Goal: Navigation & Orientation: Find specific page/section

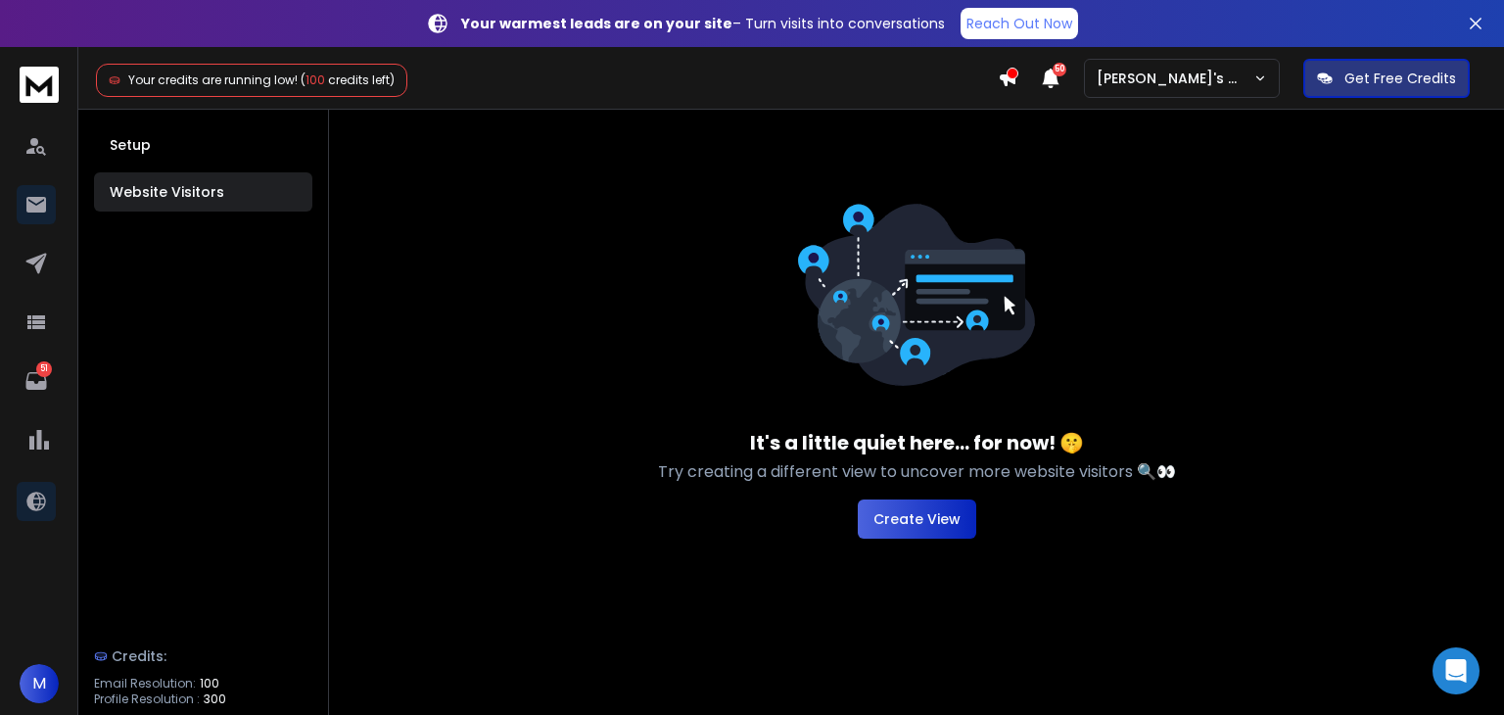
click at [37, 212] on icon at bounding box center [36, 205] width 20 height 16
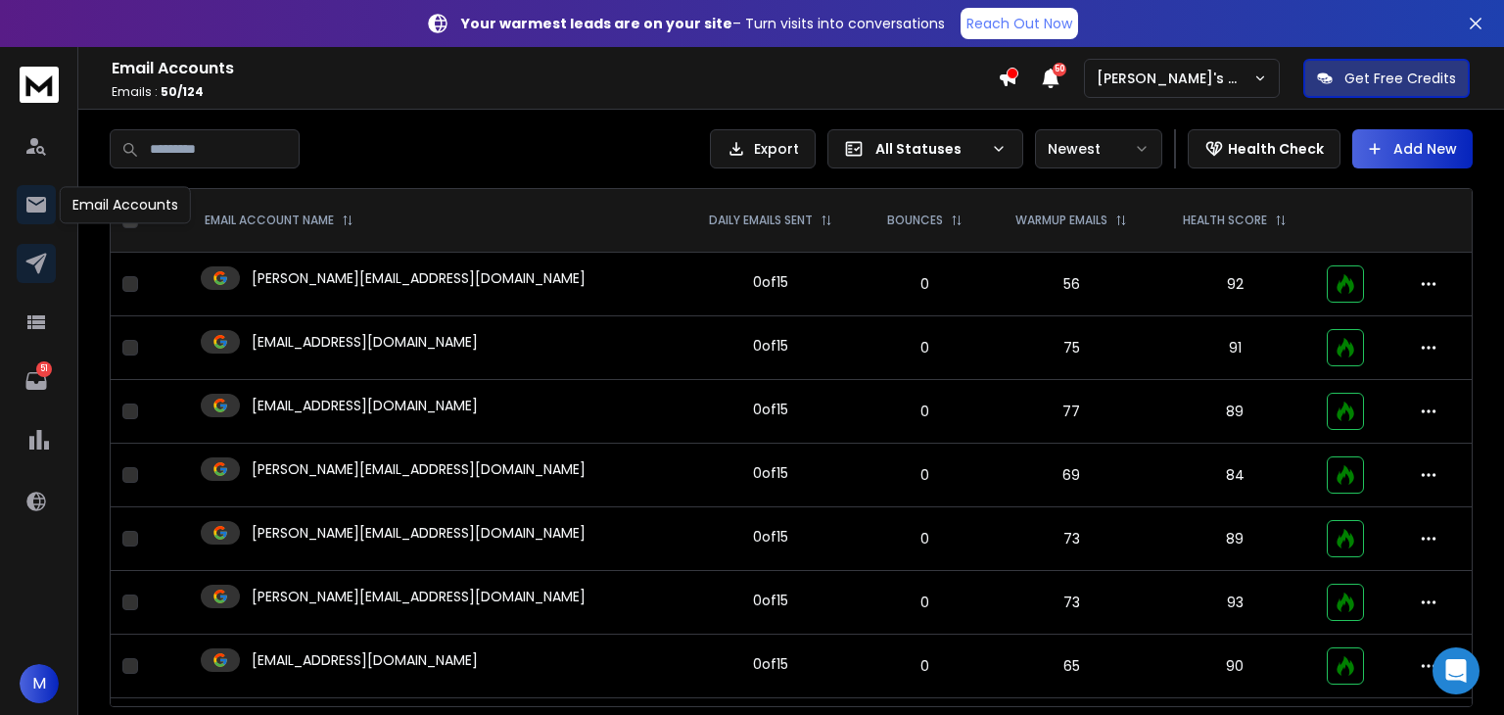
click at [51, 262] on link at bounding box center [36, 263] width 39 height 39
click at [39, 247] on link at bounding box center [36, 263] width 39 height 39
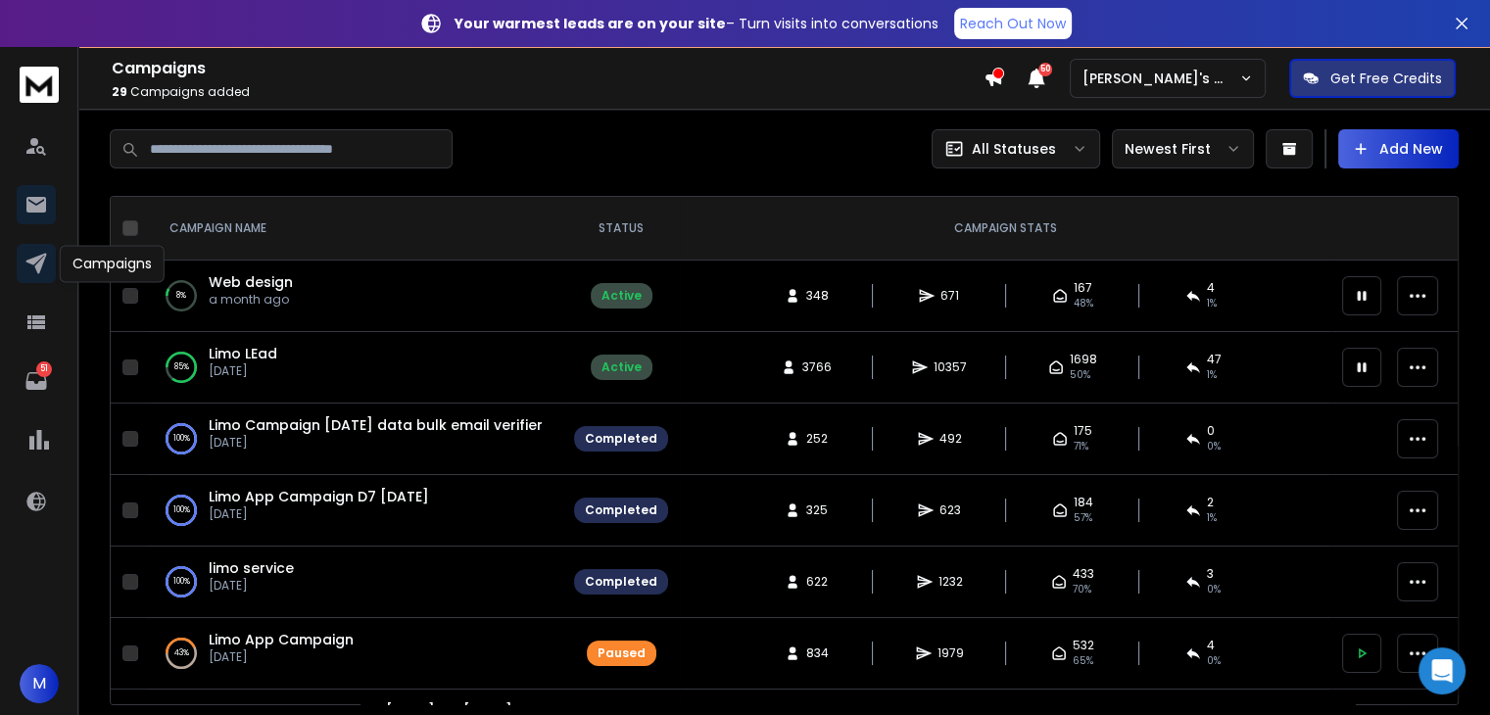
click at [36, 205] on icon at bounding box center [36, 205] width 20 height 16
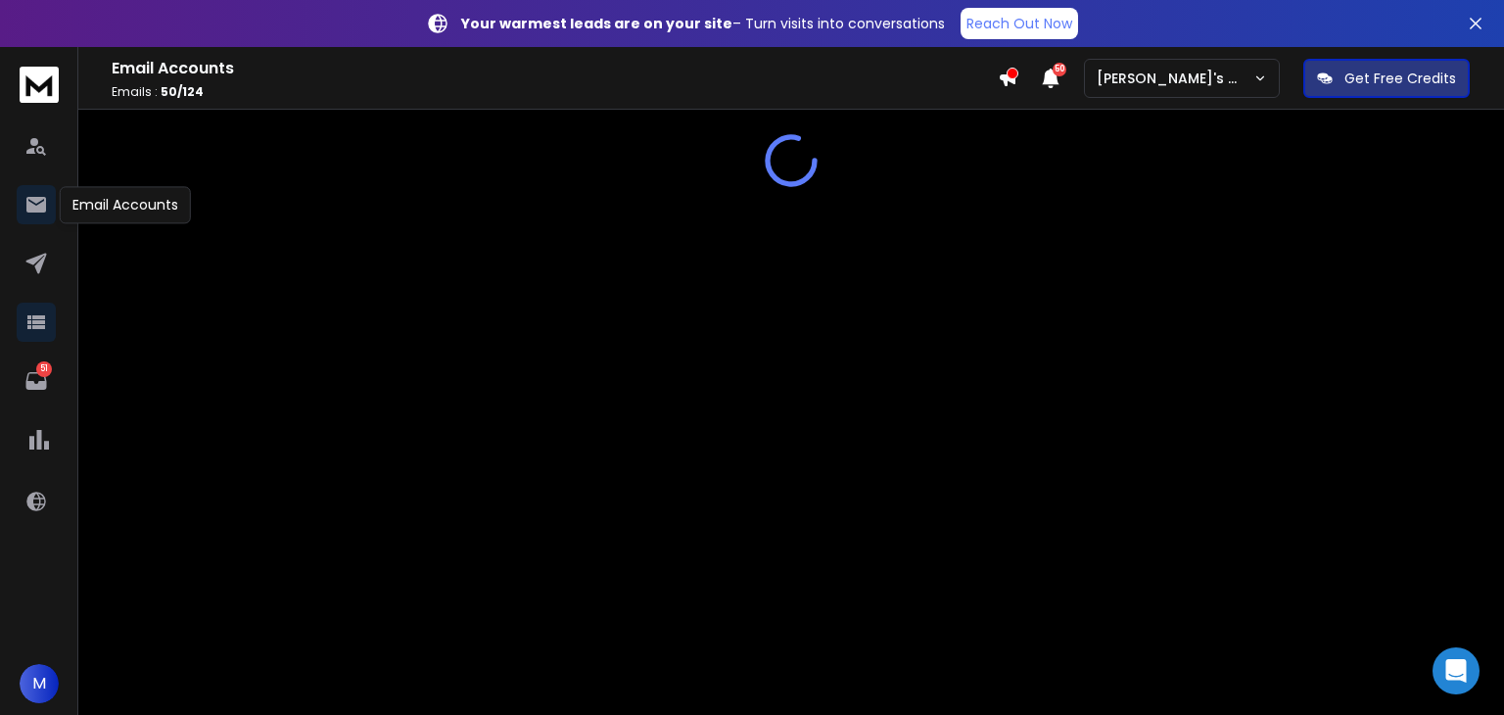
click at [37, 306] on link at bounding box center [36, 322] width 39 height 39
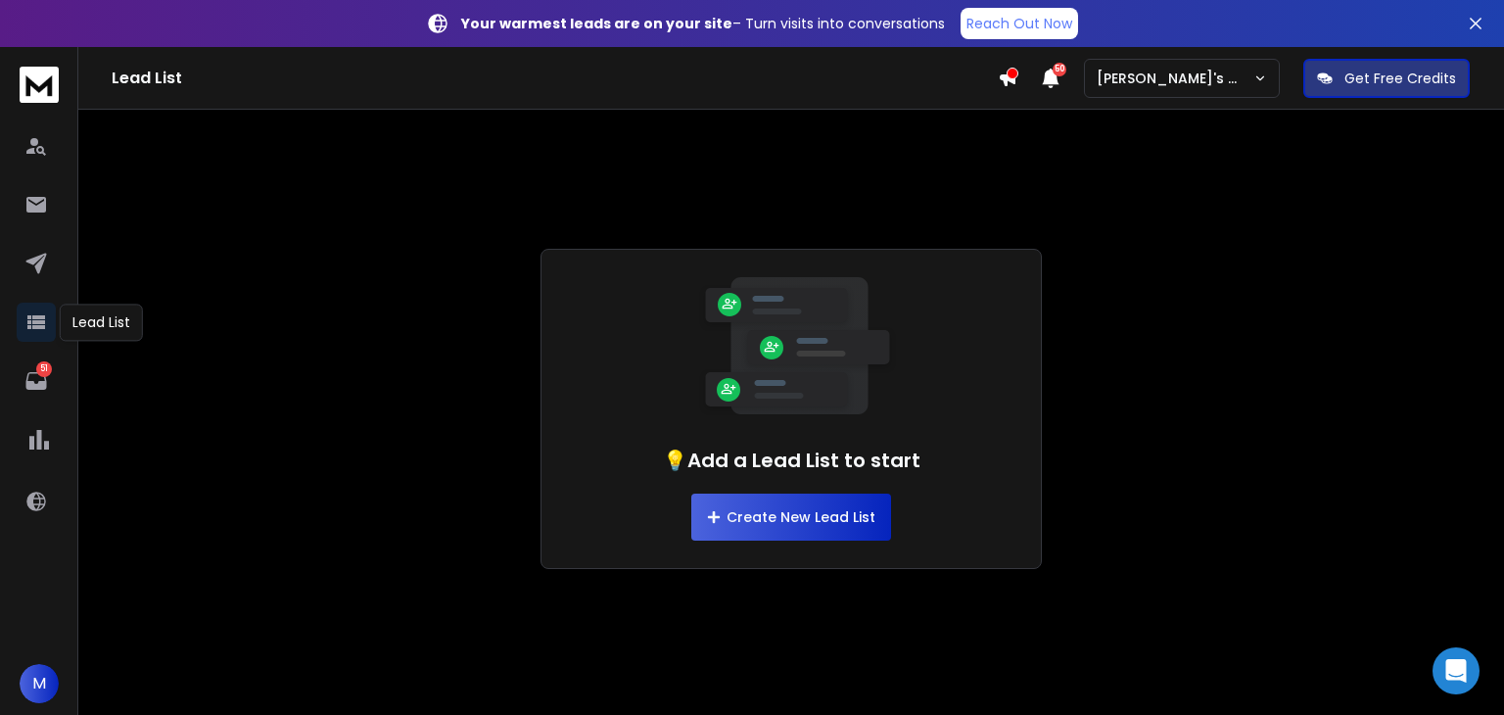
click at [1295, 300] on div "💡Add a Lead List to start Create New Lead List" at bounding box center [791, 409] width 1426 height 320
click at [1259, 341] on div "💡Add a Lead List to start Create New Lead List" at bounding box center [791, 409] width 1426 height 320
click at [1073, 247] on div "💡Add a Lead List to start Create New Lead List" at bounding box center [791, 408] width 1426 height 597
click at [36, 260] on icon at bounding box center [35, 263] width 21 height 21
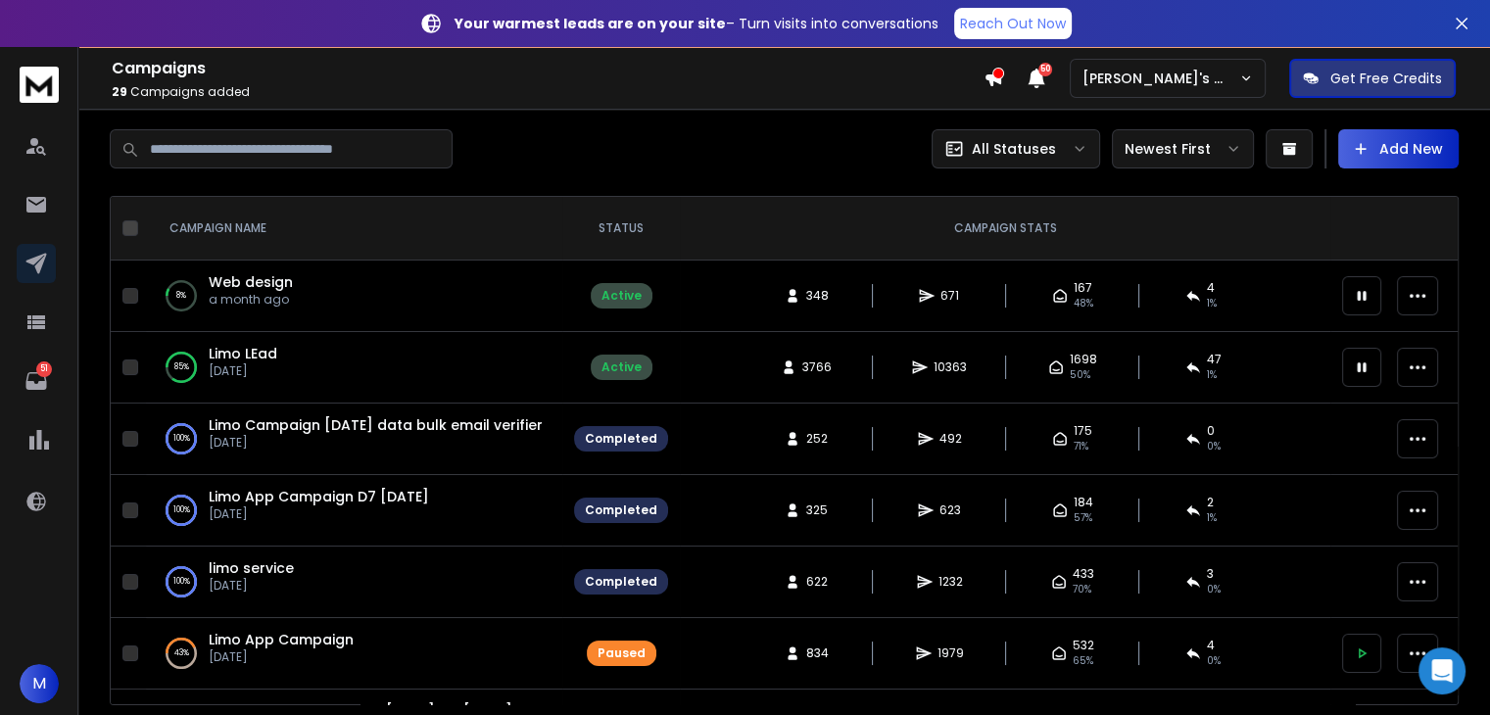
click at [431, 366] on div "85 % Limo LEad [DATE]" at bounding box center [354, 367] width 377 height 47
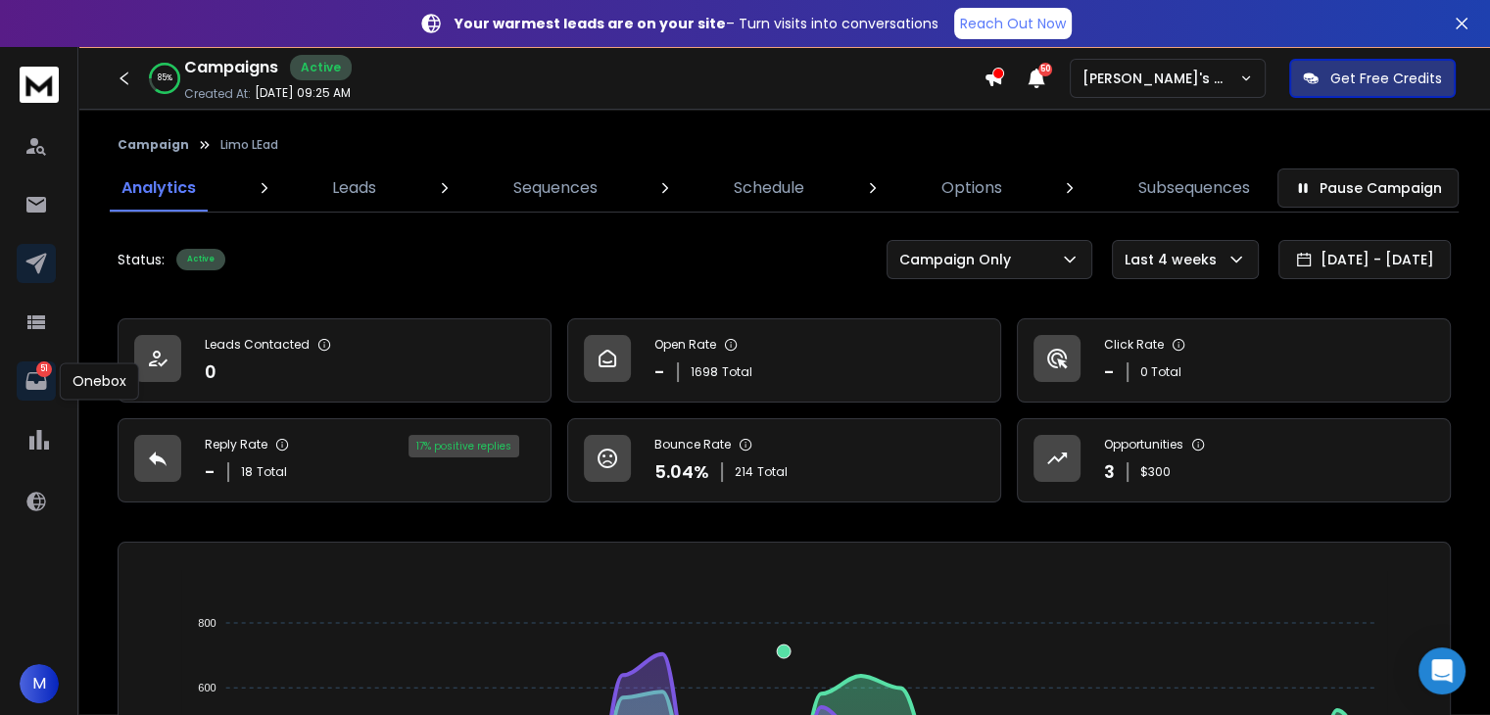
click at [43, 381] on icon at bounding box center [35, 381] width 21 height 18
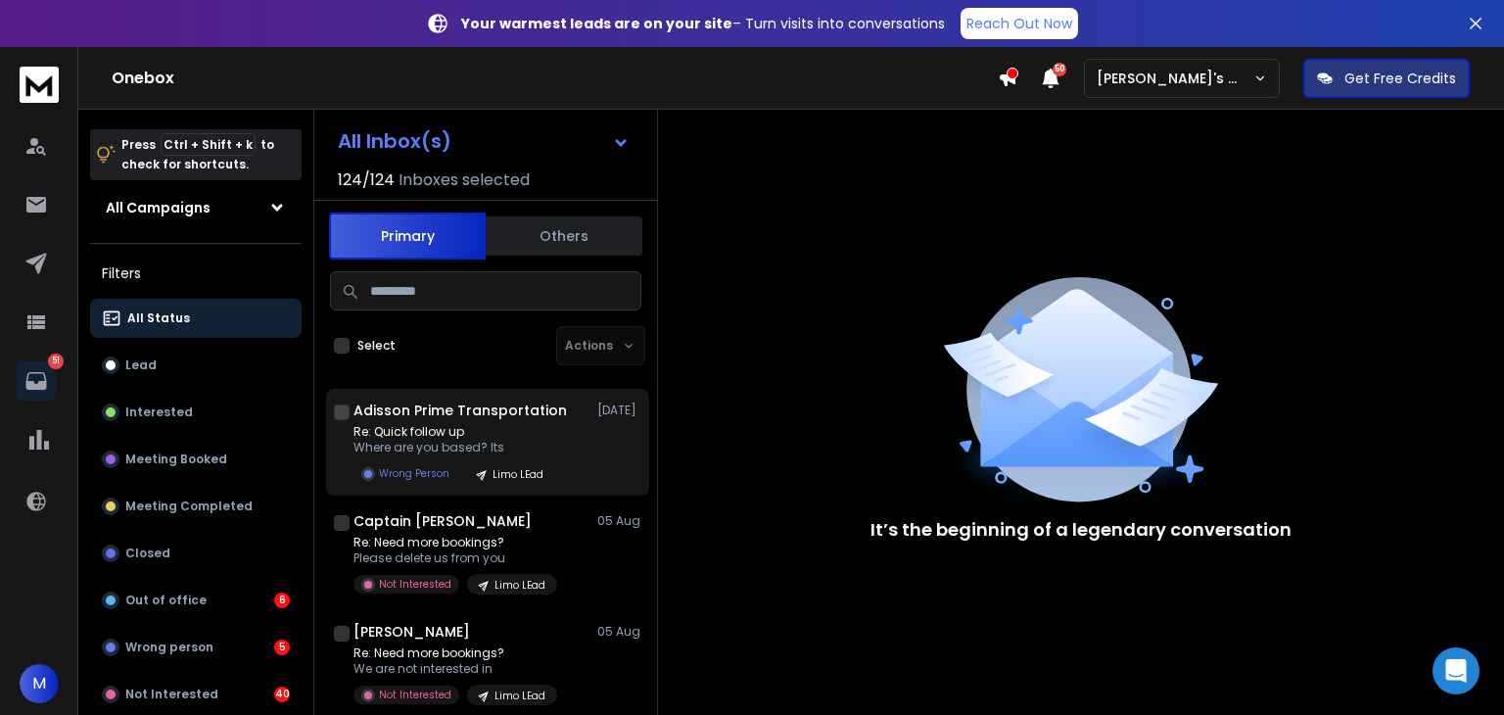
click at [478, 433] on p "Re: Quick follow up" at bounding box center [455, 432] width 202 height 16
